Goal: Information Seeking & Learning: Learn about a topic

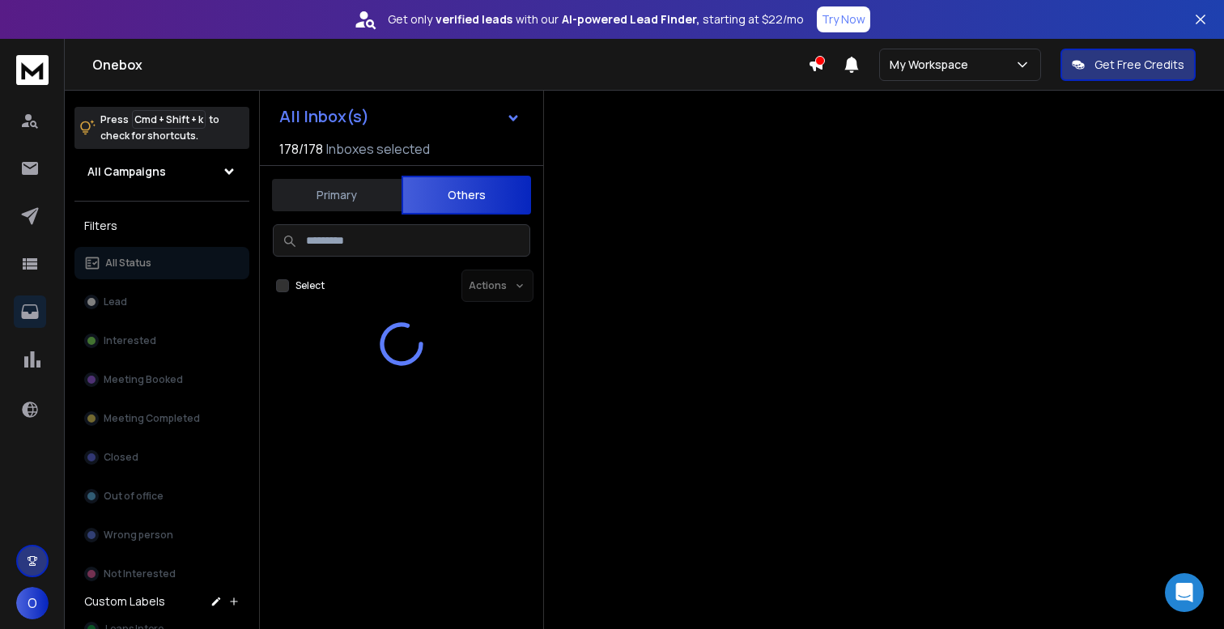
click at [443, 198] on button "Others" at bounding box center [466, 195] width 130 height 39
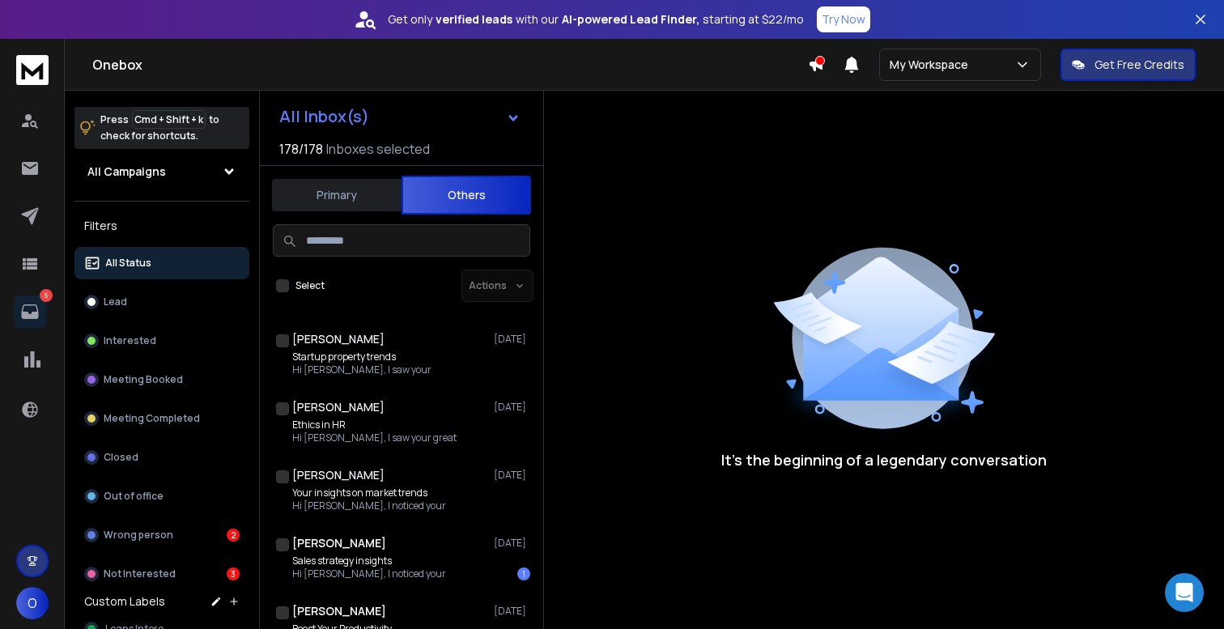
click at [360, 197] on button "Primary" at bounding box center [337, 195] width 130 height 36
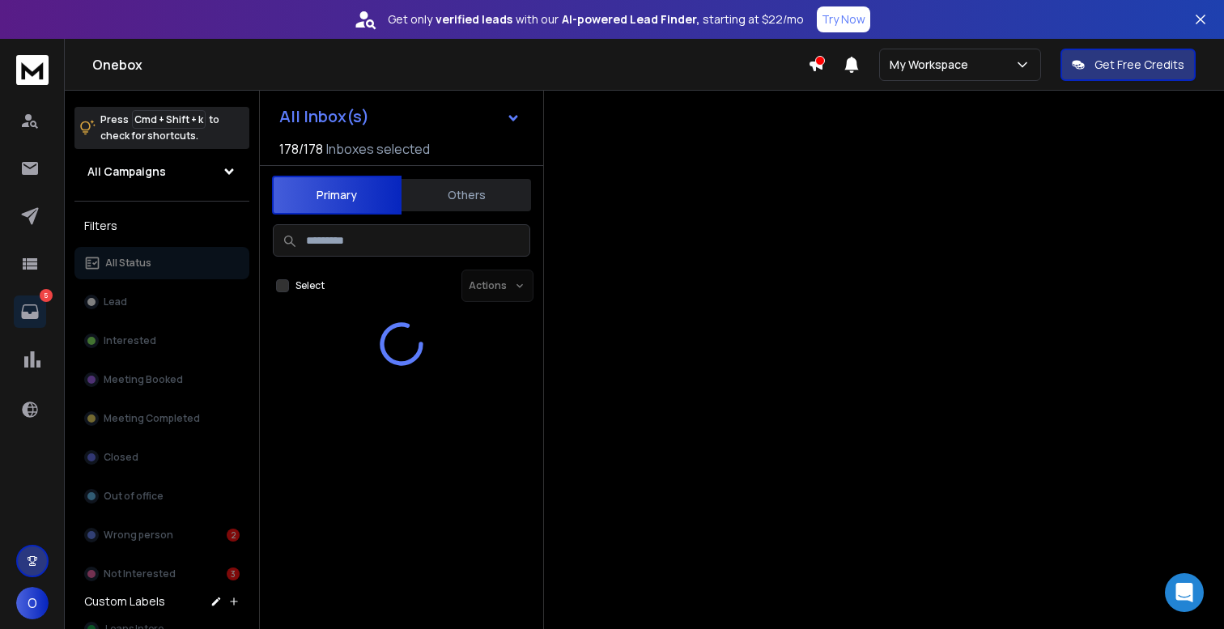
click at [360, 197] on button "Primary" at bounding box center [337, 195] width 130 height 39
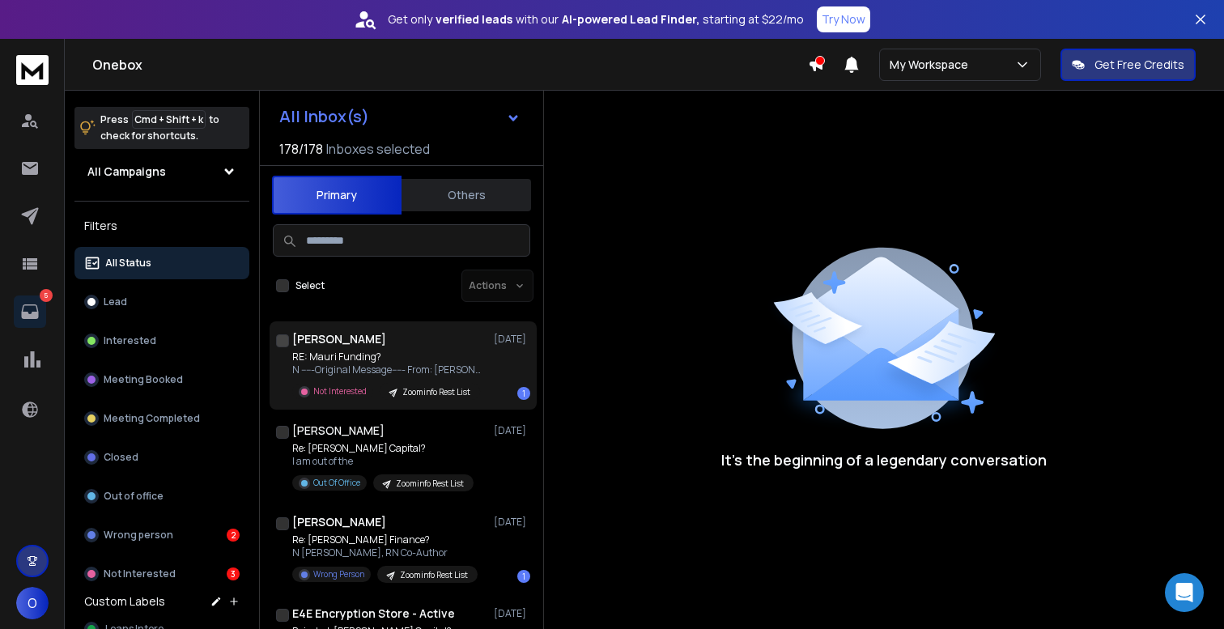
click at [461, 348] on div "[PERSON_NAME] [DATE] RE: Mauri Funding? N -----Original Message----- From: [PER…" at bounding box center [411, 365] width 238 height 69
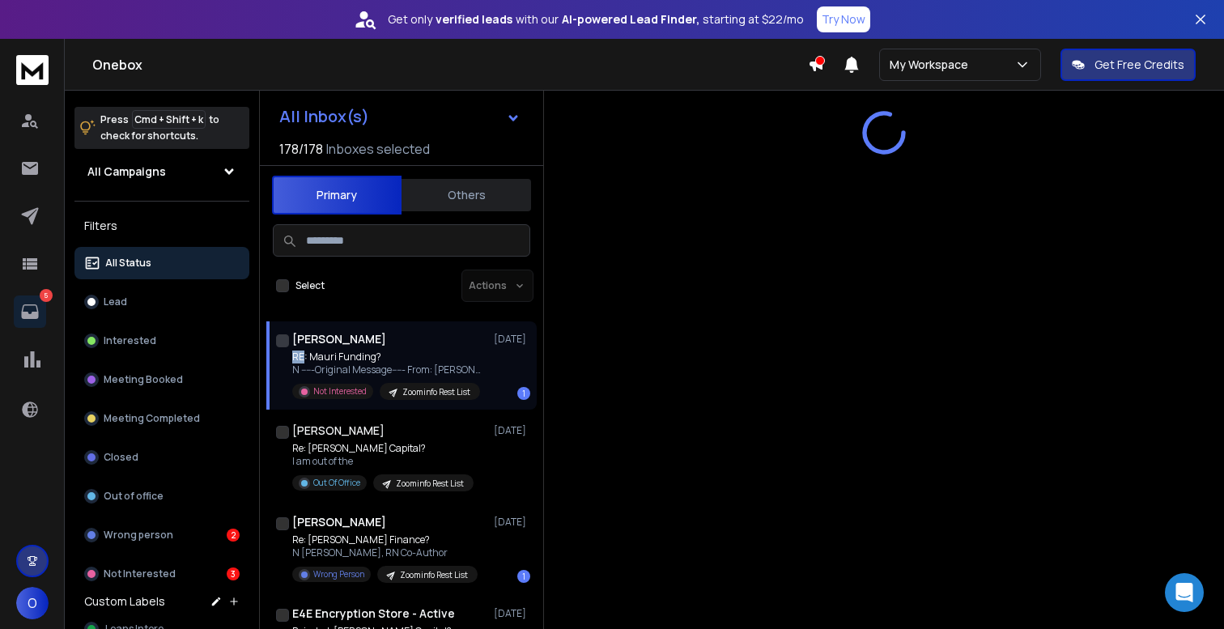
click at [461, 348] on div "[PERSON_NAME] [DATE] RE: Mauri Funding? N -----Original Message----- From: [PER…" at bounding box center [411, 365] width 238 height 69
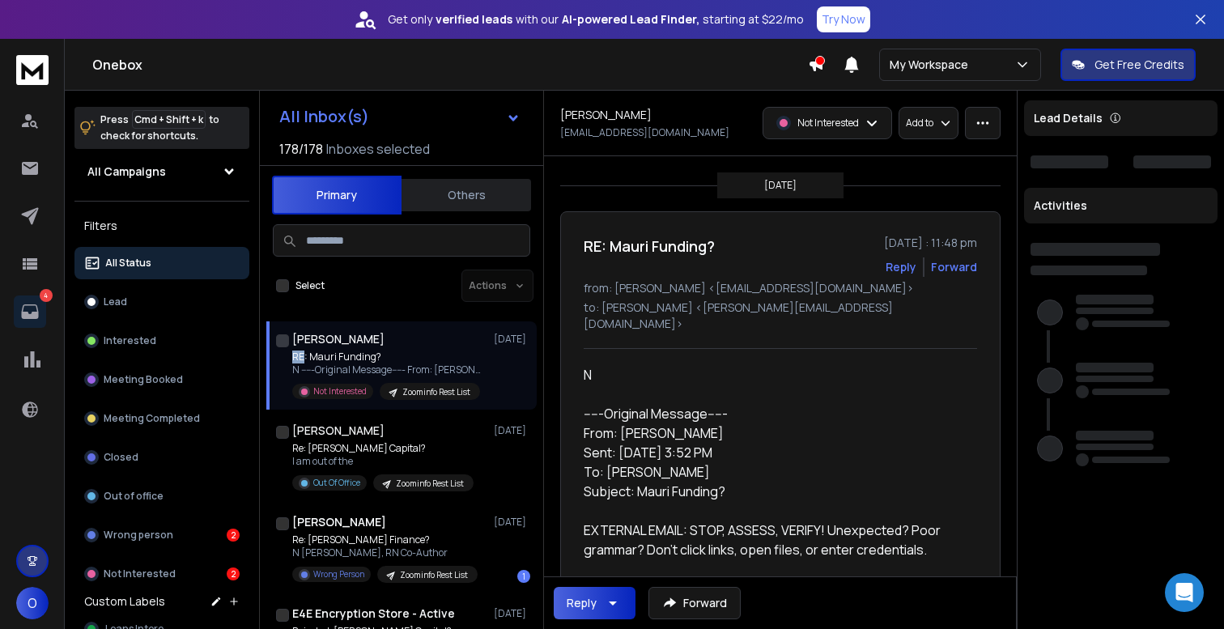
scroll to position [236, 0]
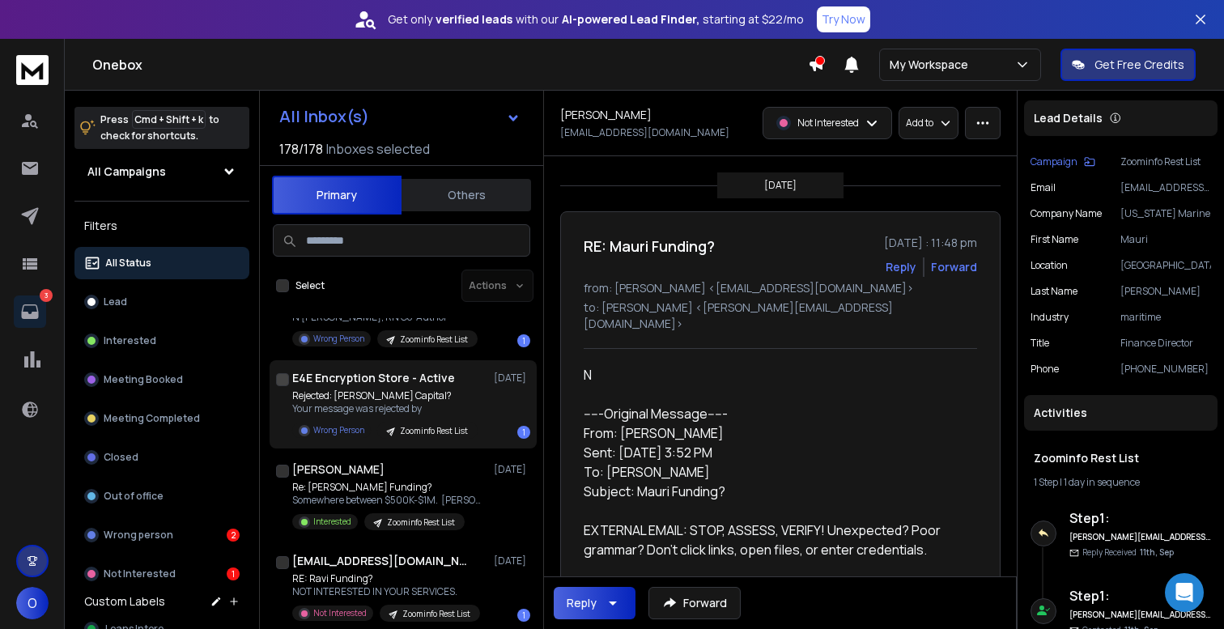
click at [451, 379] on div "E4E Encryption Store - Active [DATE]" at bounding box center [411, 378] width 238 height 16
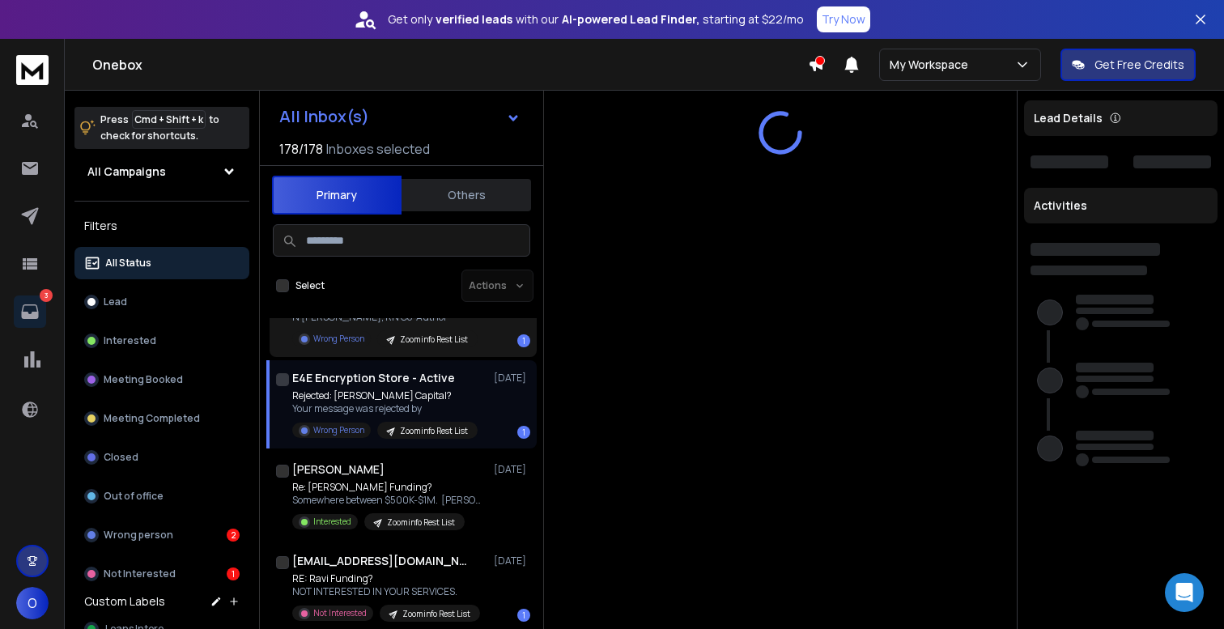
click at [435, 321] on p "N [PERSON_NAME], RN Co-Author" at bounding box center [384, 317] width 185 height 13
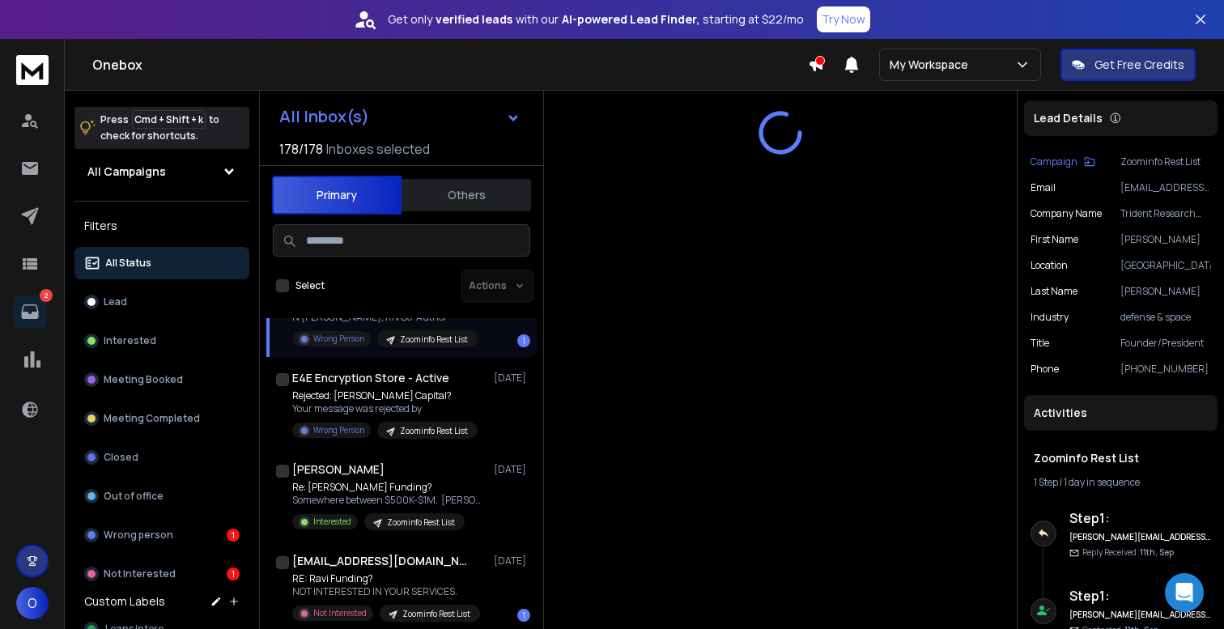
click at [437, 327] on div "Re: [PERSON_NAME] Finance? N [PERSON_NAME], RN Co-Author Wrong Person Zoominfo …" at bounding box center [384, 322] width 185 height 49
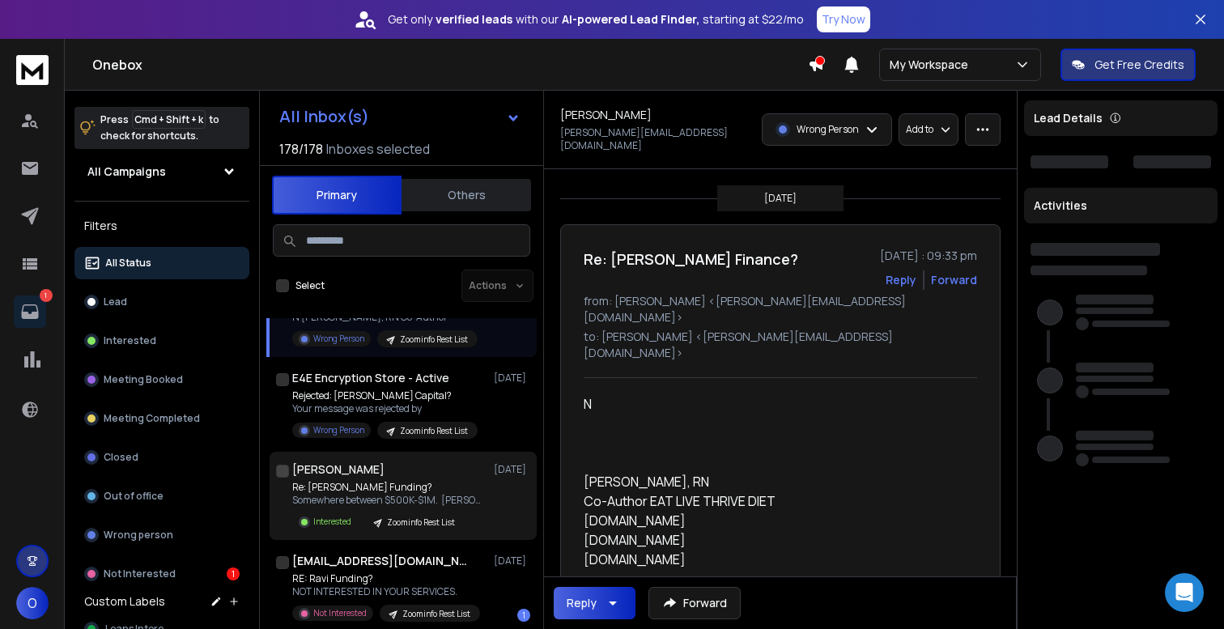
click at [458, 481] on p "Re: [PERSON_NAME] Funding?" at bounding box center [389, 487] width 194 height 13
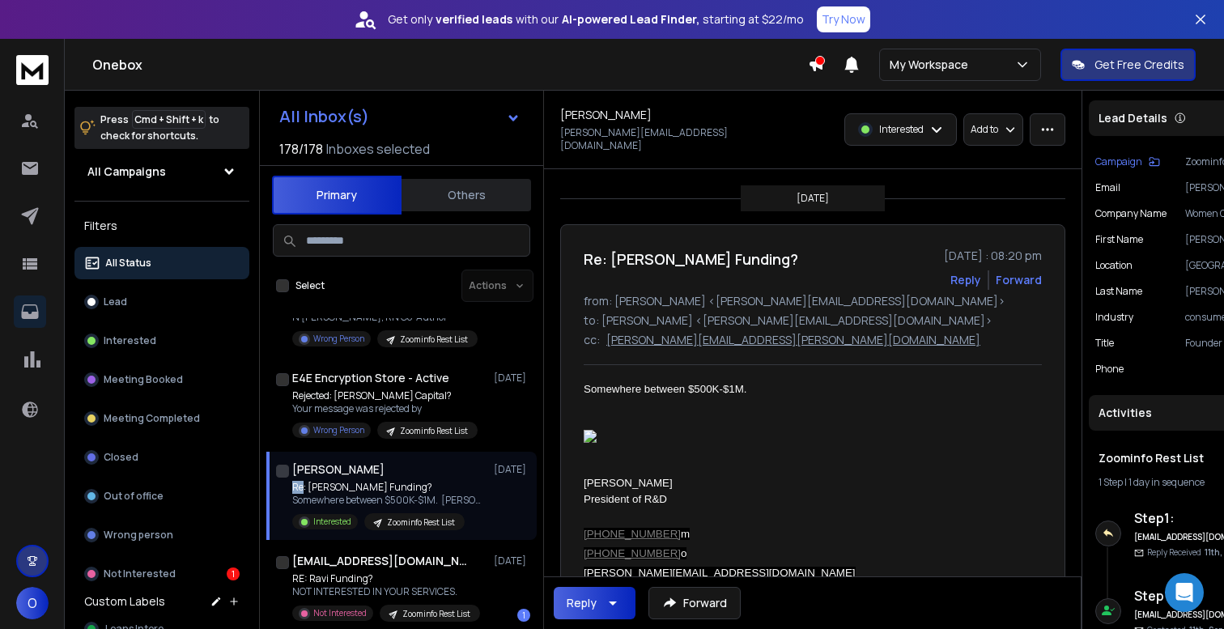
click at [458, 481] on p "Re: [PERSON_NAME] Funding?" at bounding box center [389, 487] width 194 height 13
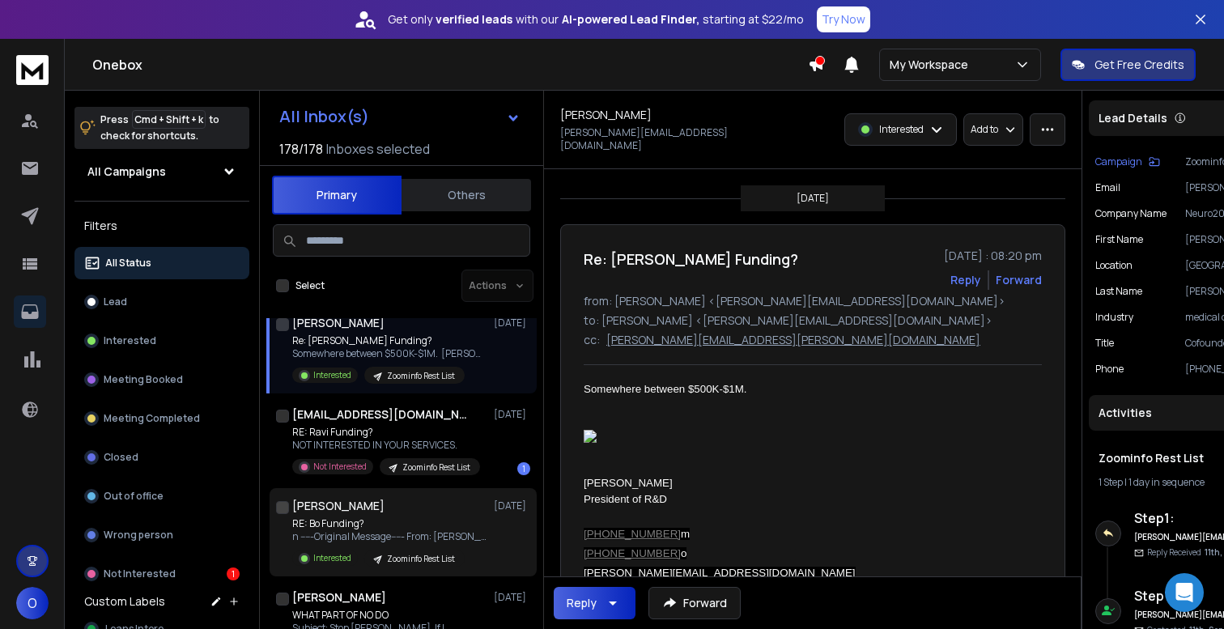
click at [475, 496] on div "[PERSON_NAME] [DATE] RE: Bo Funding? n -----Original Message----- From: [PERSON…" at bounding box center [403, 532] width 267 height 88
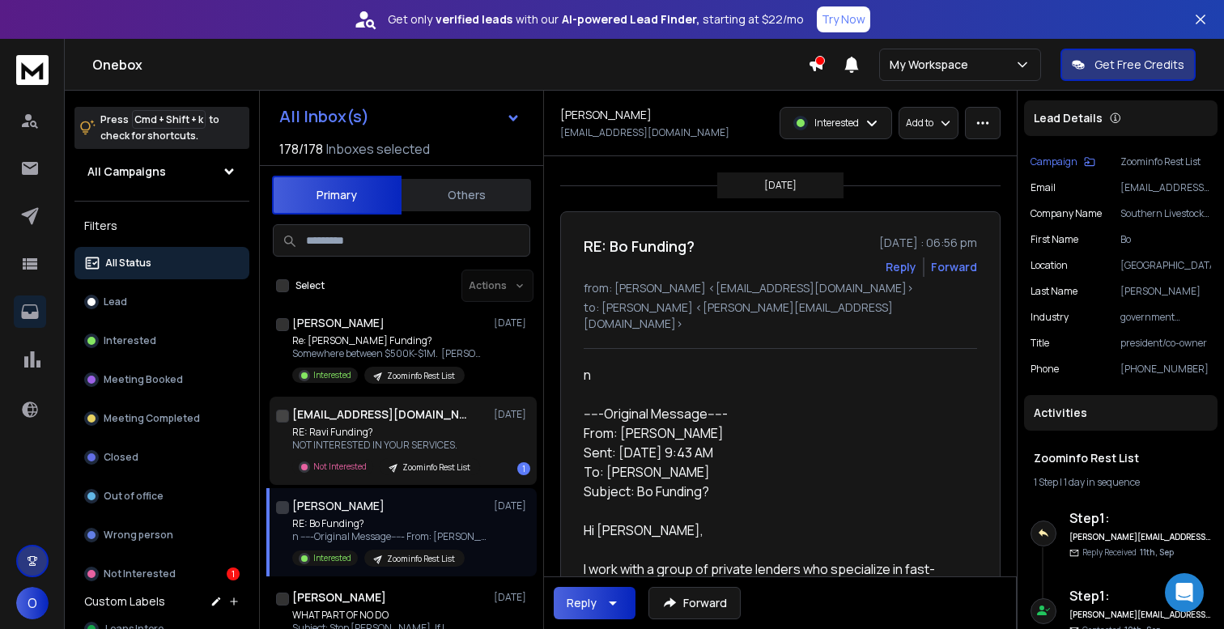
click at [465, 457] on div "RE: Ravi Funding? NOT INTERESTED IN YOUR SERVICES. Not Interested Zoominfo Rest…" at bounding box center [386, 450] width 188 height 49
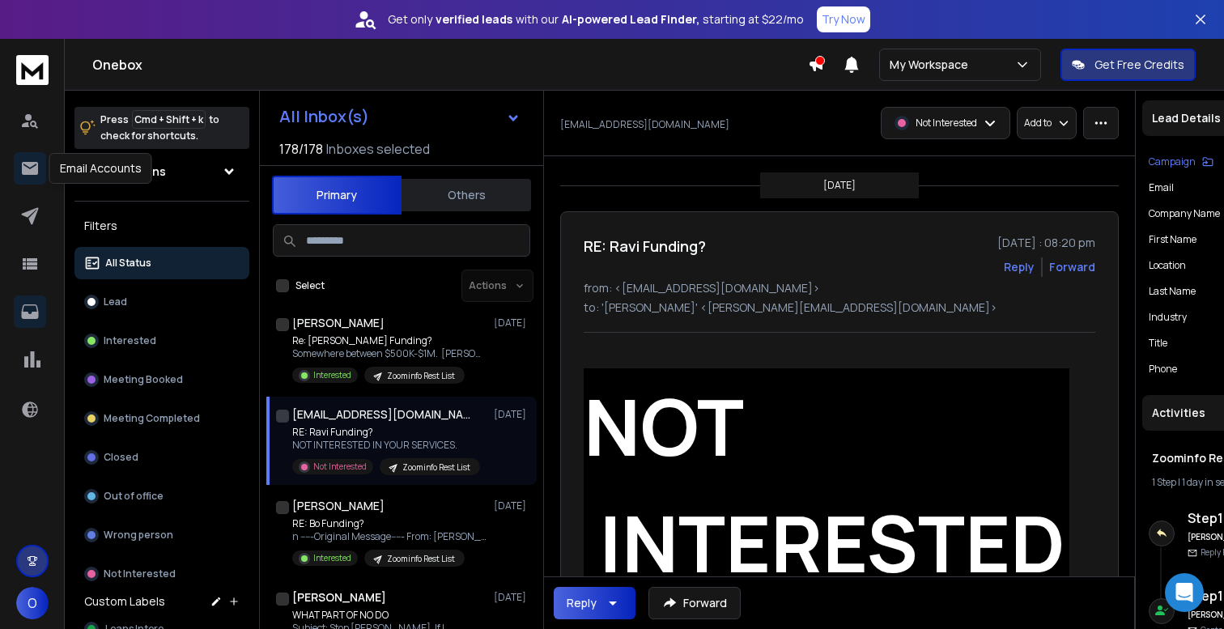
click at [35, 173] on icon at bounding box center [30, 168] width 16 height 13
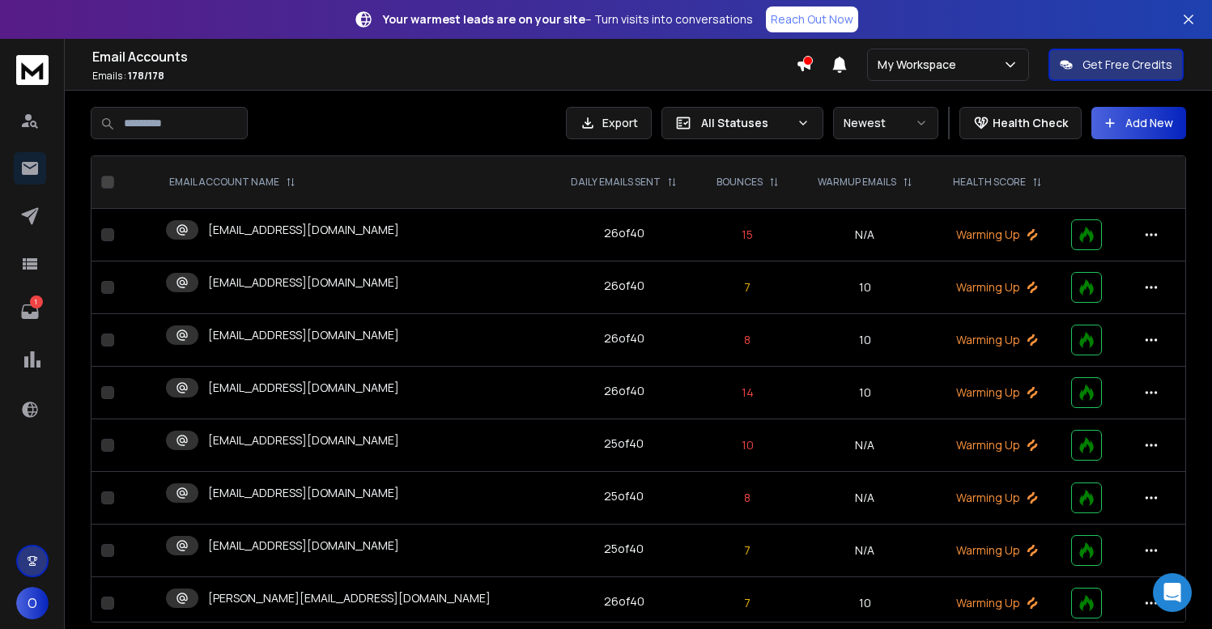
click at [415, 347] on td "taylorwang@desk.wargencydemandtrend.my" at bounding box center [352, 340] width 393 height 53
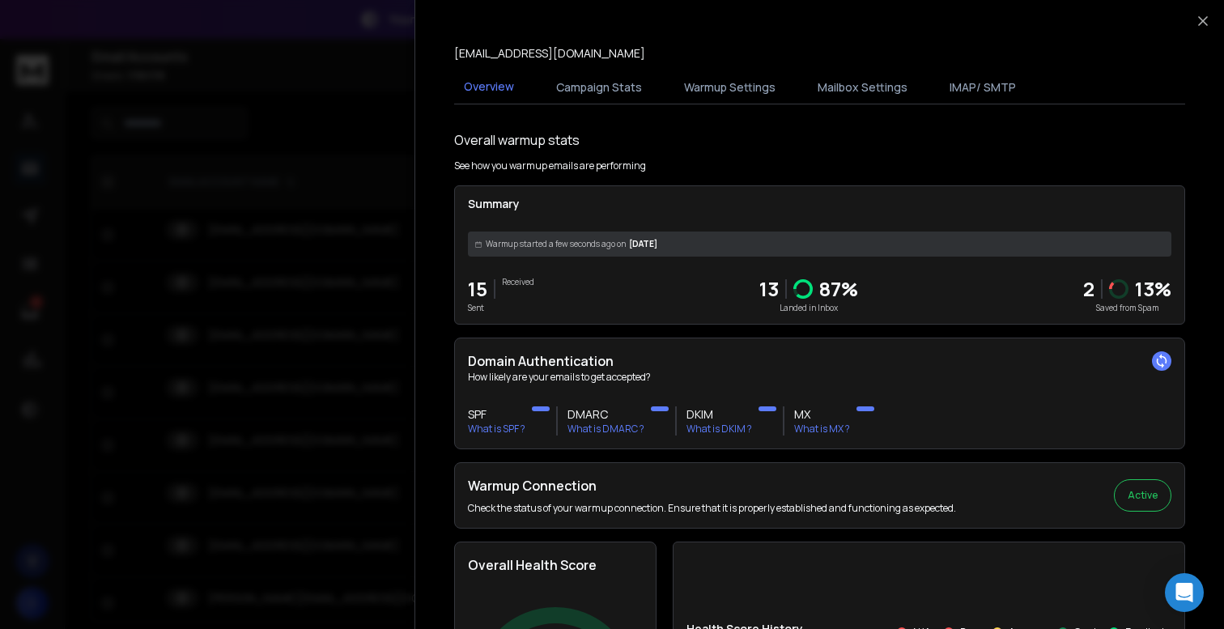
click at [257, 312] on div at bounding box center [612, 314] width 1224 height 629
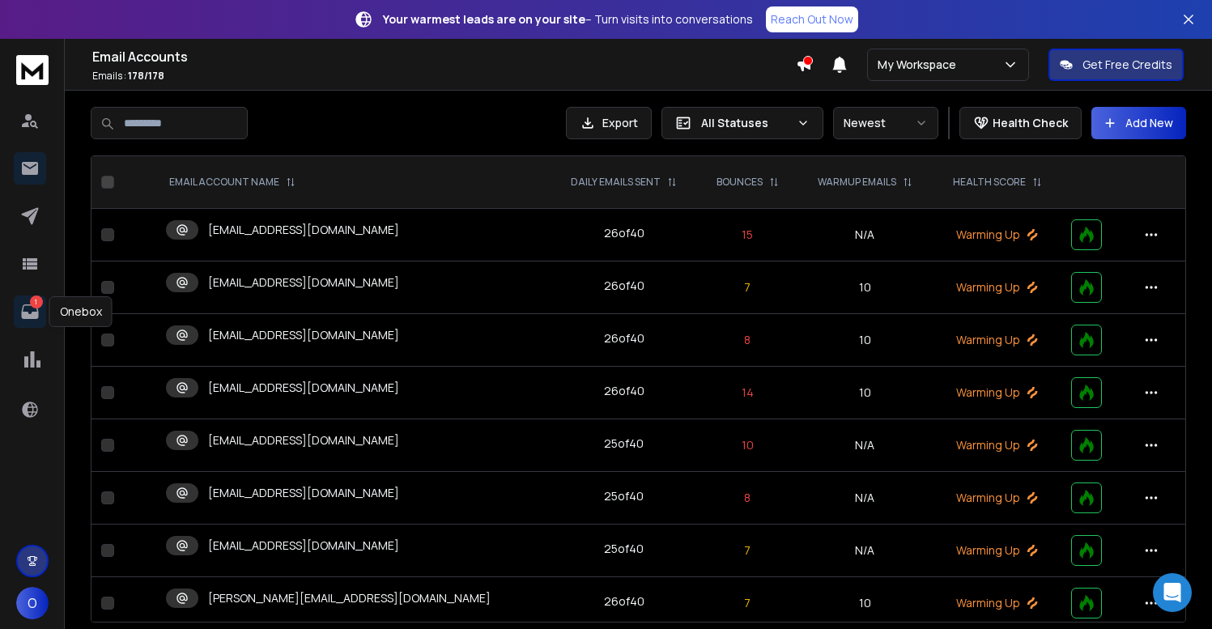
click at [24, 309] on icon at bounding box center [29, 311] width 19 height 19
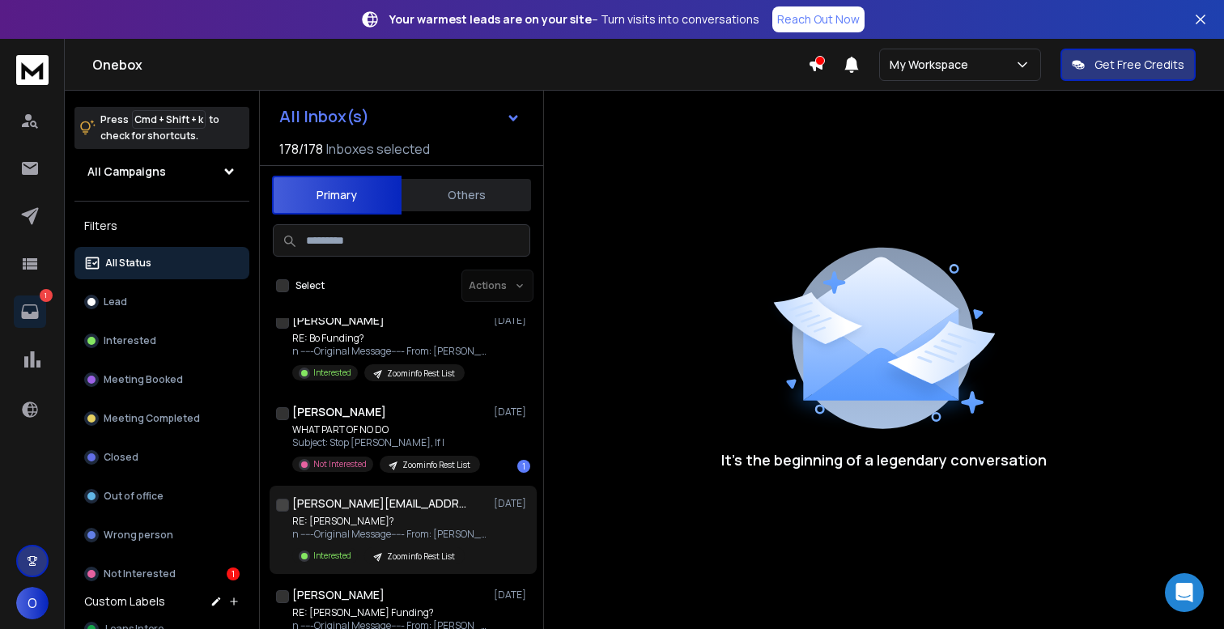
scroll to position [557, 0]
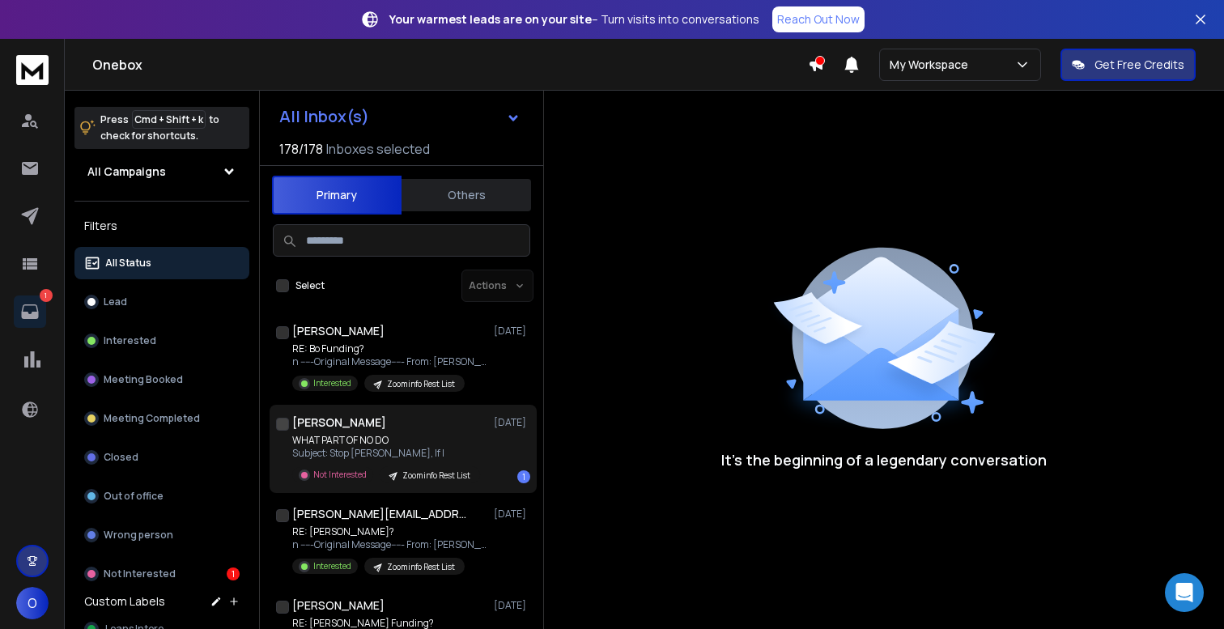
click at [474, 466] on div "Zoominfo Rest List" at bounding box center [430, 474] width 100 height 17
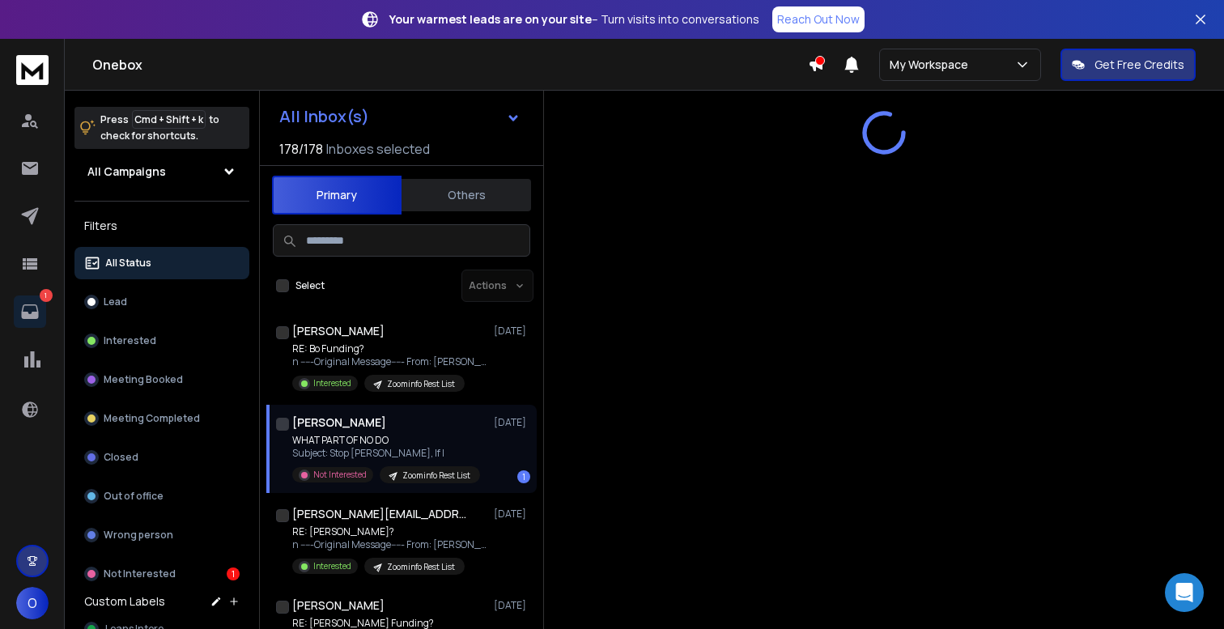
click at [469, 454] on p "Subject: Stop [PERSON_NAME], If I" at bounding box center [386, 453] width 188 height 13
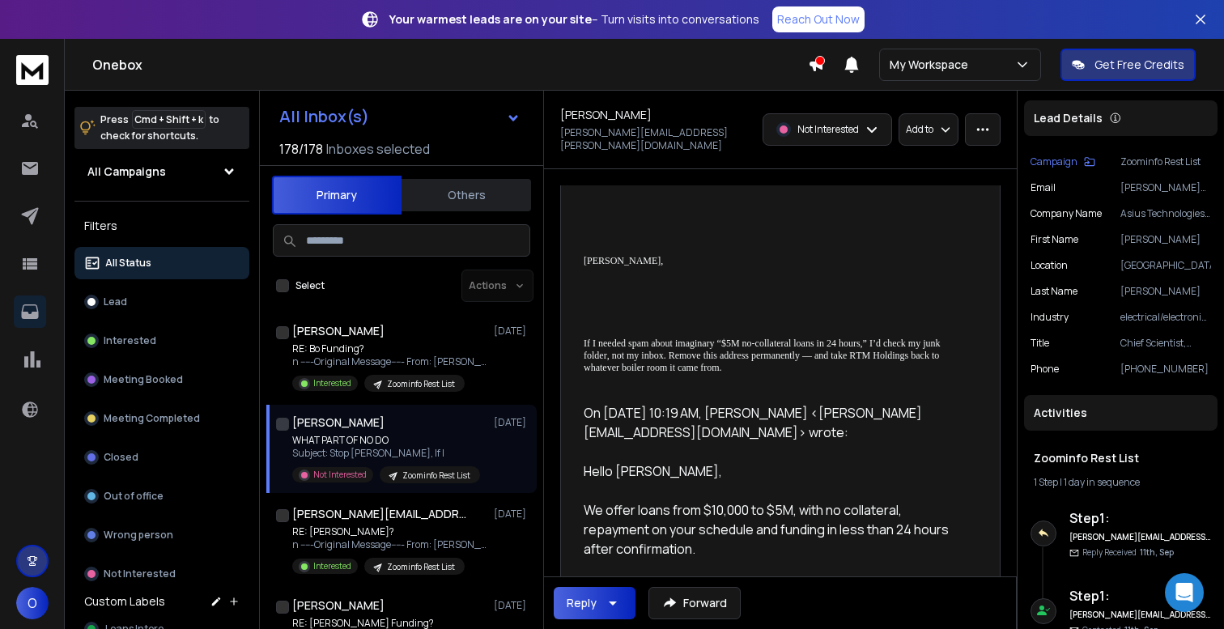
scroll to position [0, 0]
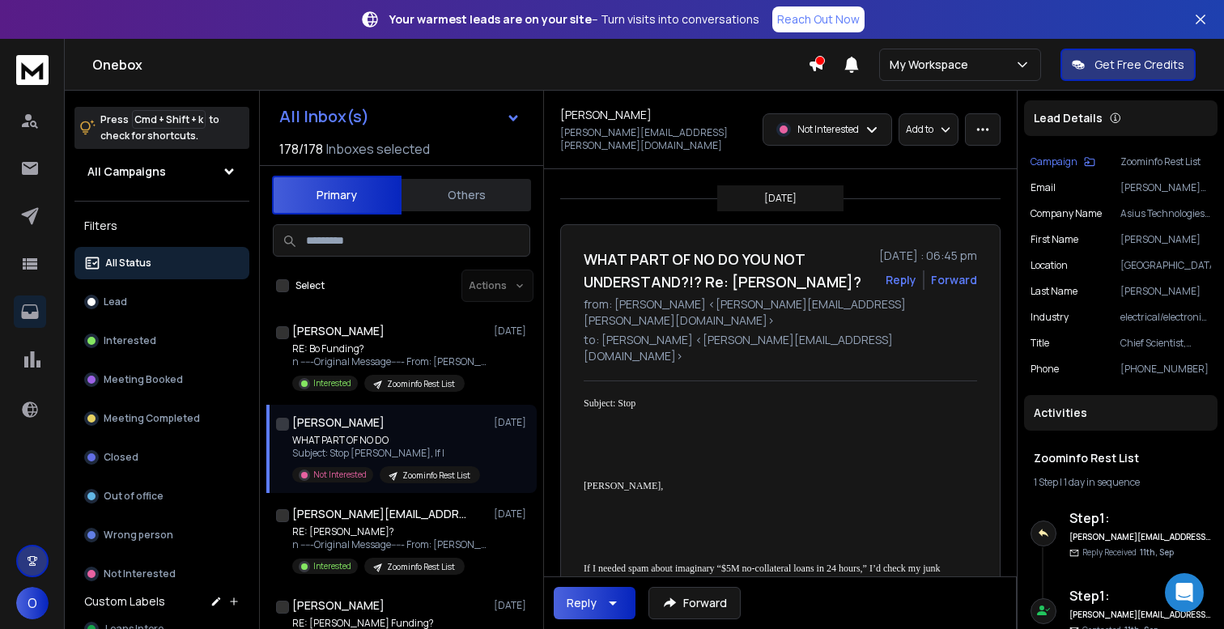
click at [439, 207] on button "Others" at bounding box center [466, 195] width 130 height 36
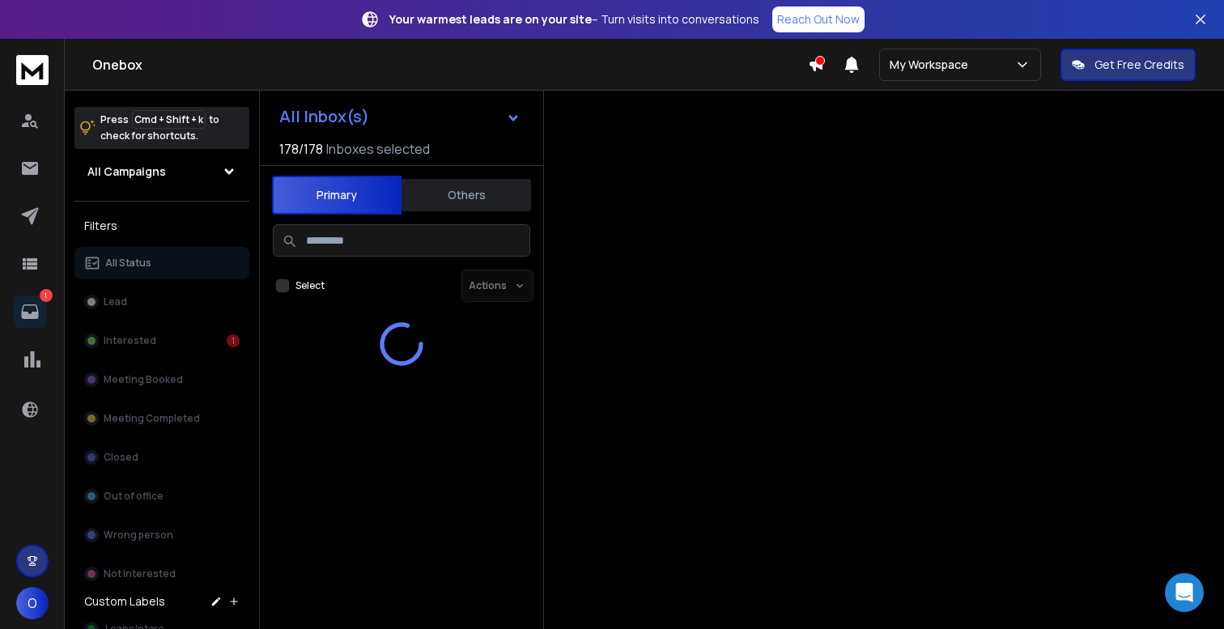
click at [342, 204] on button "Primary" at bounding box center [337, 195] width 130 height 39
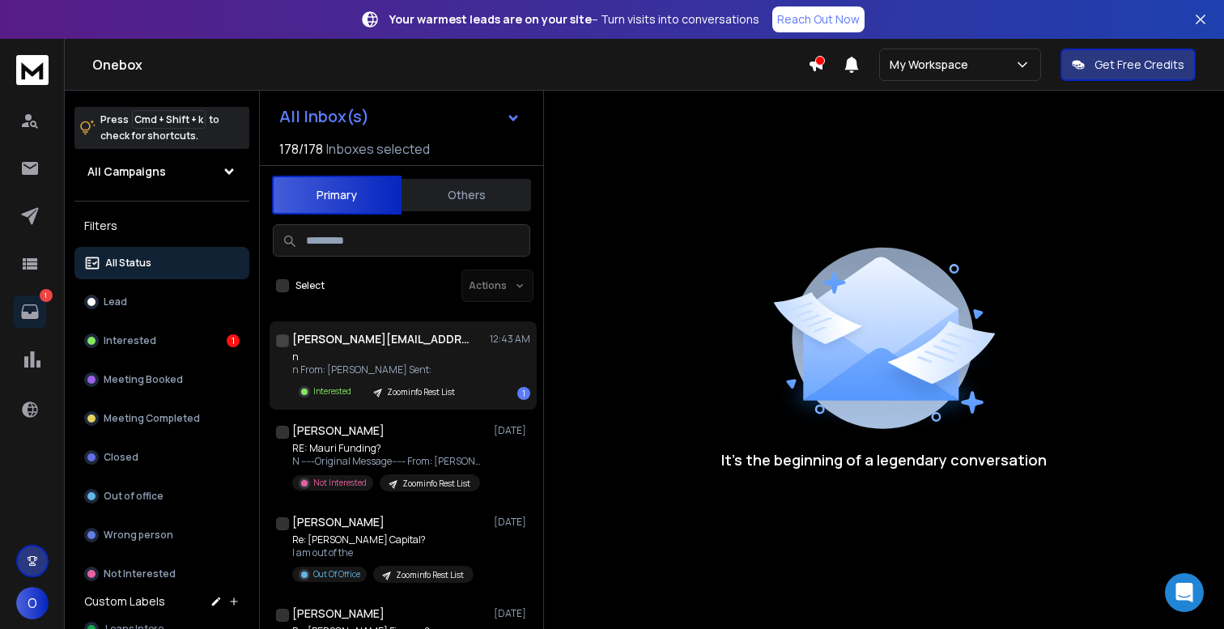
click at [423, 350] on p "n" at bounding box center [378, 356] width 172 height 13
